Goal: Navigation & Orientation: Understand site structure

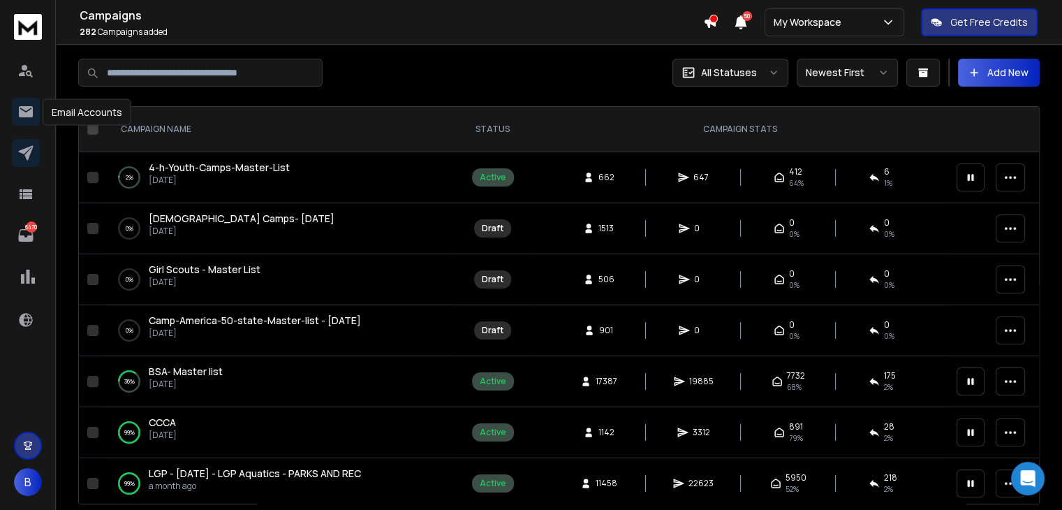
click at [32, 104] on icon at bounding box center [25, 111] width 17 height 17
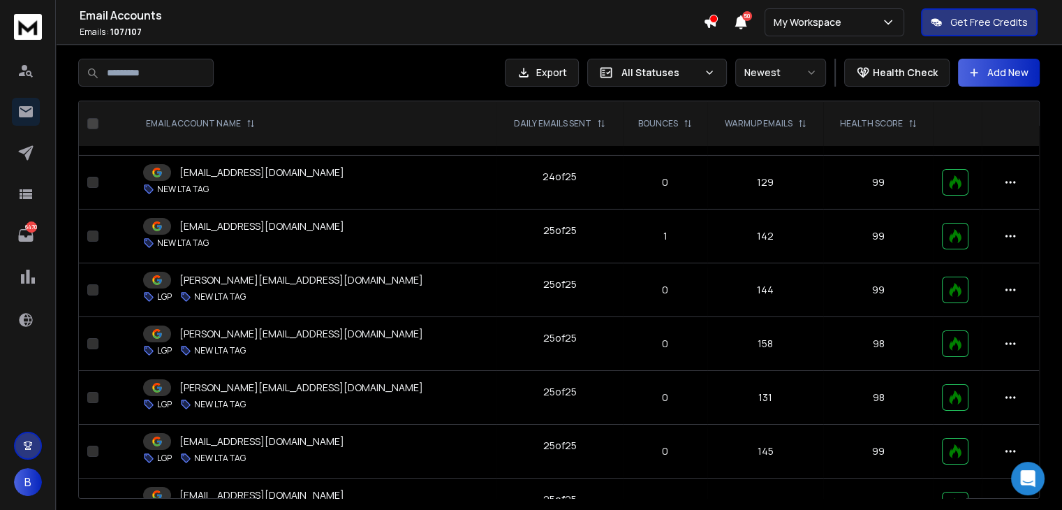
scroll to position [4927, 0]
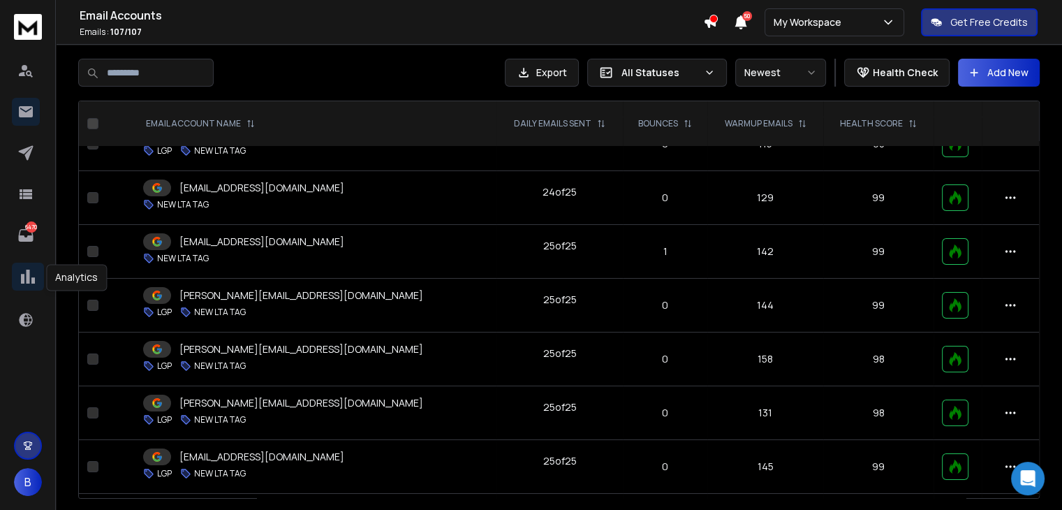
click at [31, 277] on icon at bounding box center [27, 276] width 21 height 21
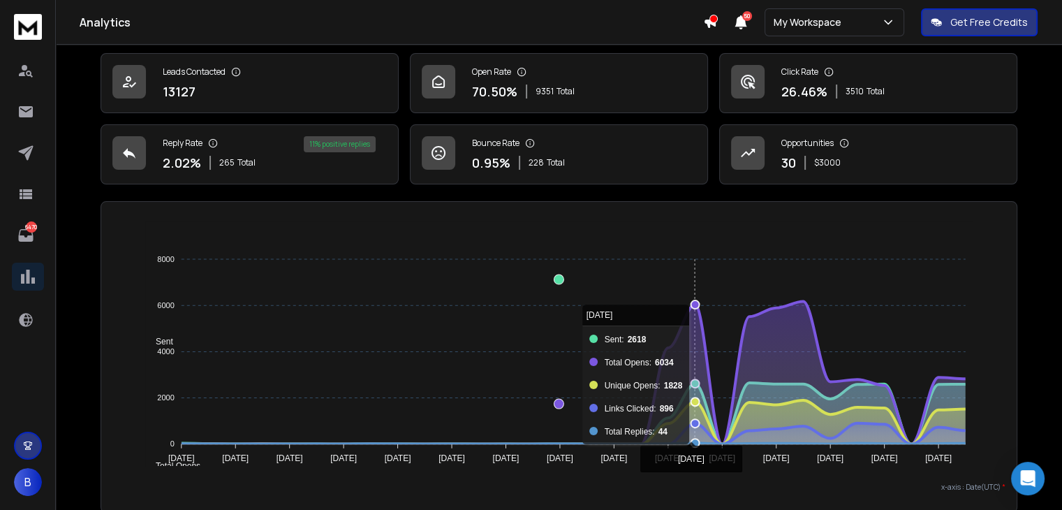
scroll to position [78, 0]
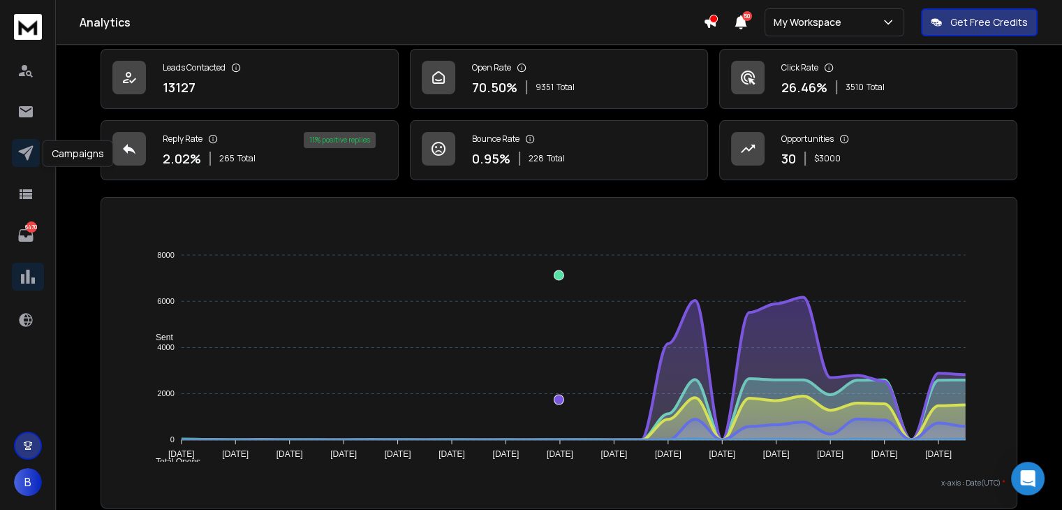
click at [25, 154] on icon at bounding box center [25, 152] width 15 height 15
